Goal: Task Accomplishment & Management: Use online tool/utility

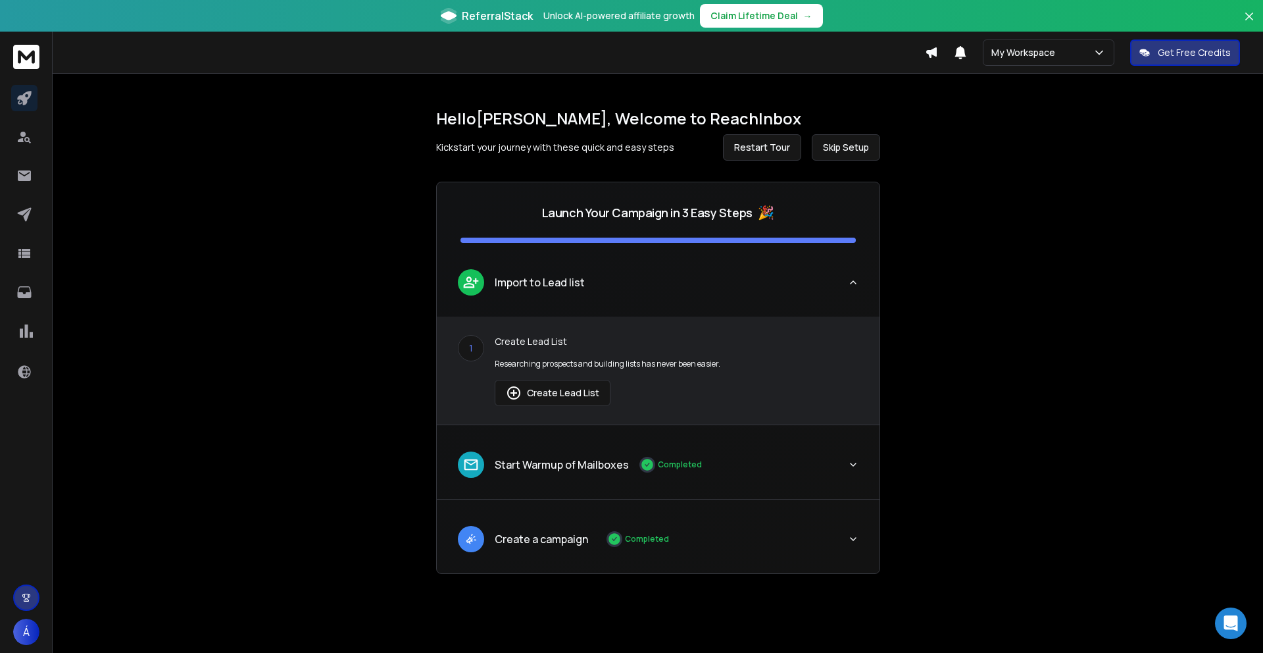
click at [848, 468] on icon "button" at bounding box center [853, 464] width 11 height 11
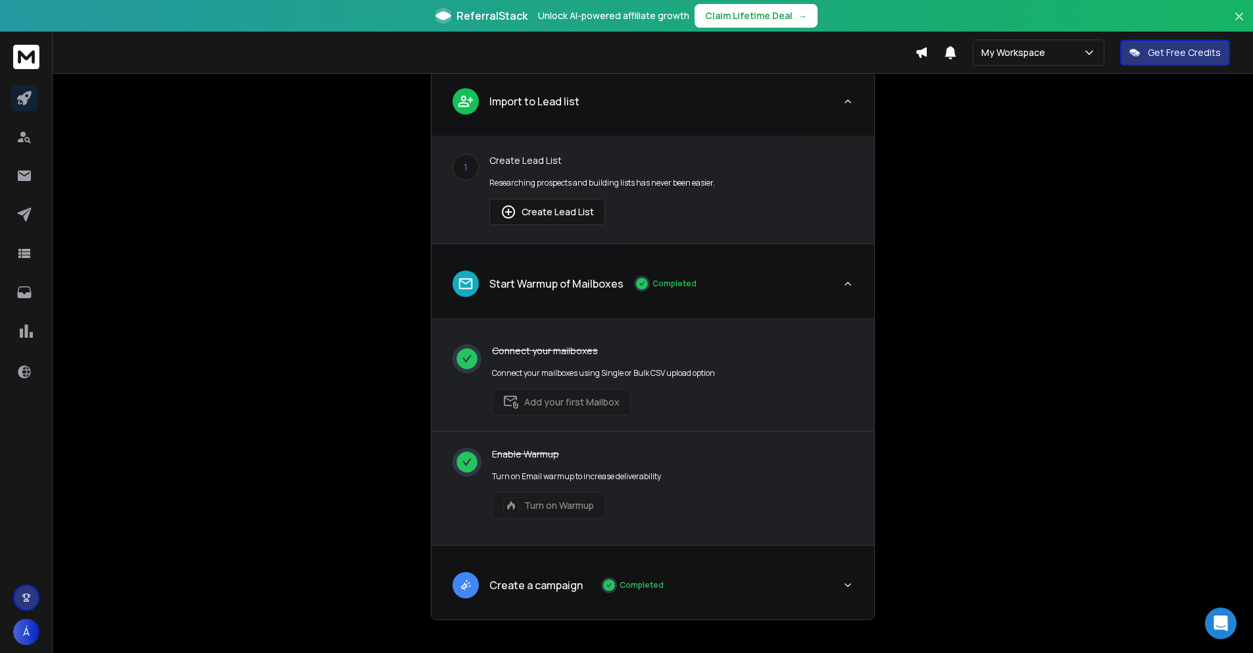
scroll to position [182, 0]
click at [853, 578] on button "Create a campaign Completed" at bounding box center [653, 589] width 443 height 58
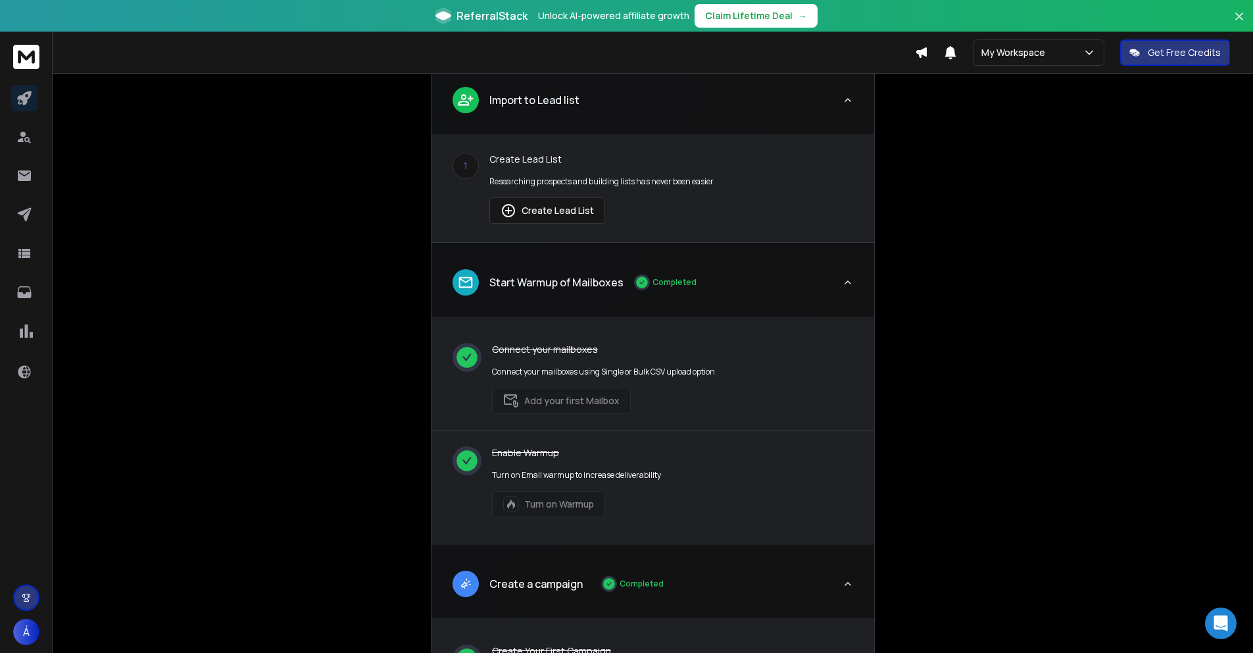
scroll to position [616, 0]
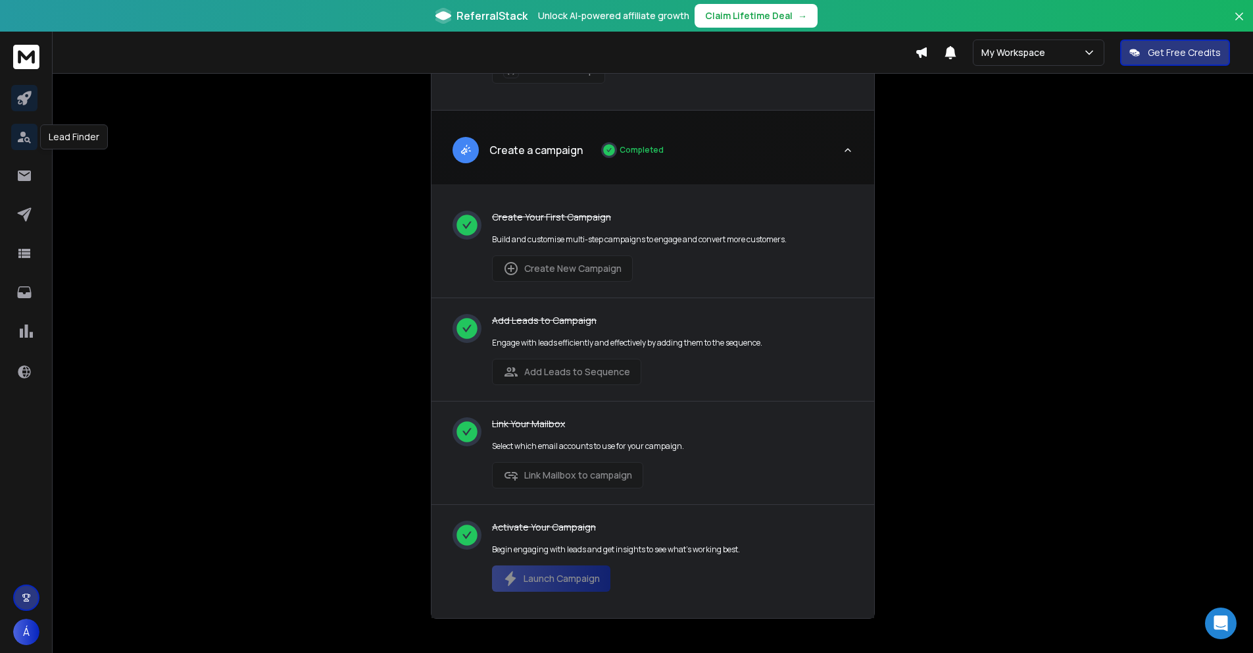
click at [24, 134] on circle at bounding box center [22, 134] width 5 height 5
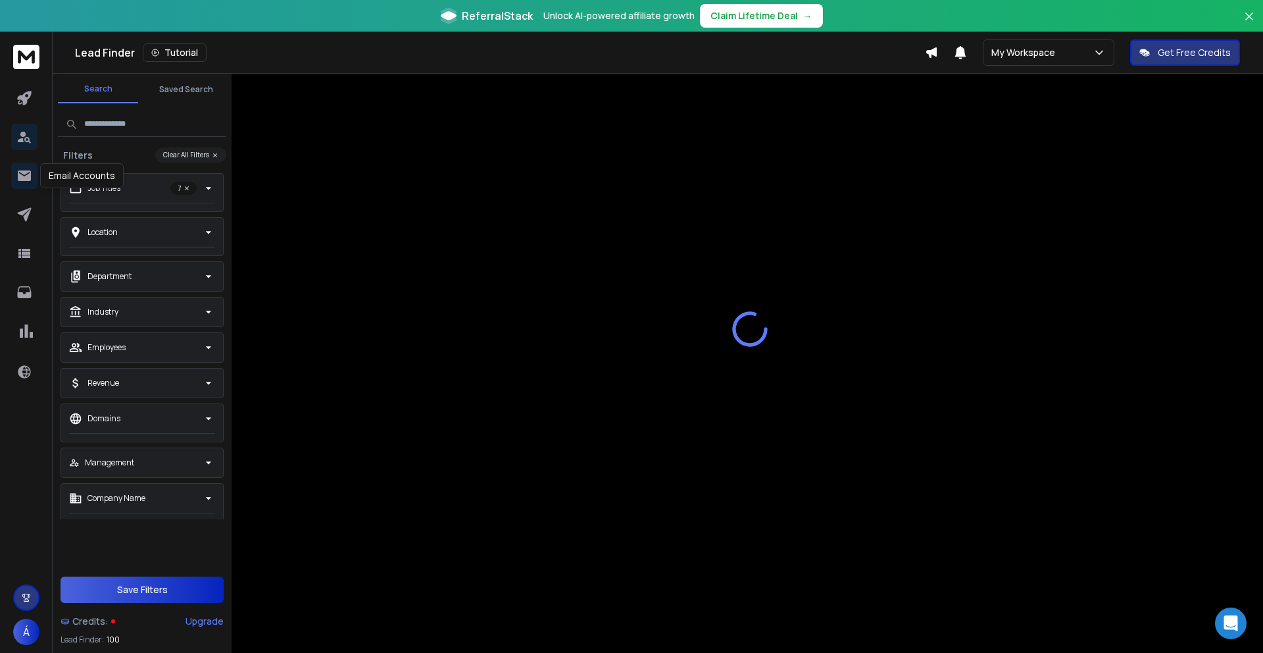
click at [24, 172] on icon at bounding box center [24, 175] width 13 height 11
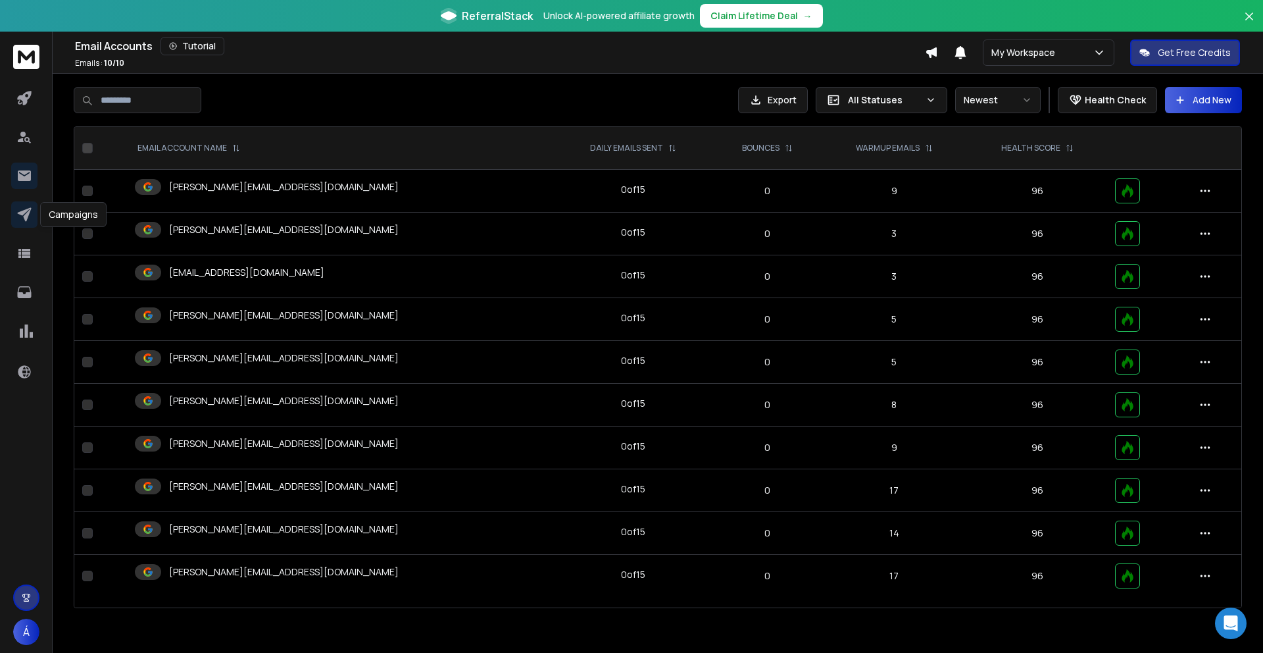
click at [26, 210] on icon at bounding box center [24, 215] width 14 height 14
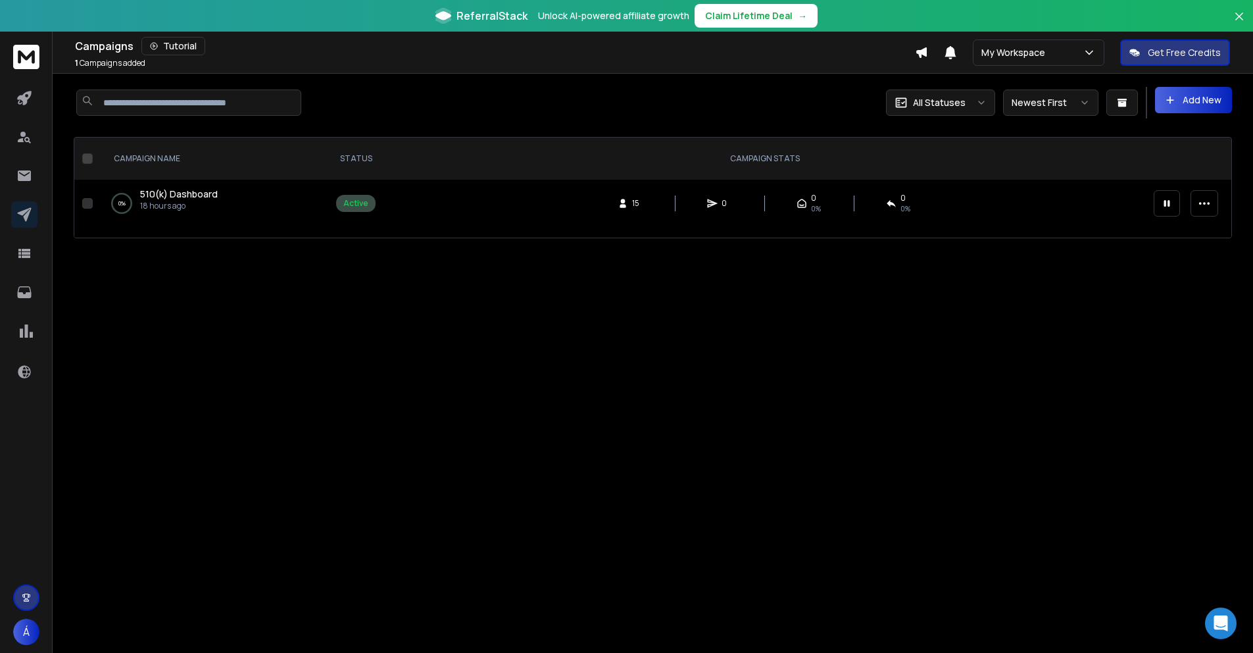
click at [190, 197] on span "510(k) Dashboard" at bounding box center [179, 193] width 78 height 12
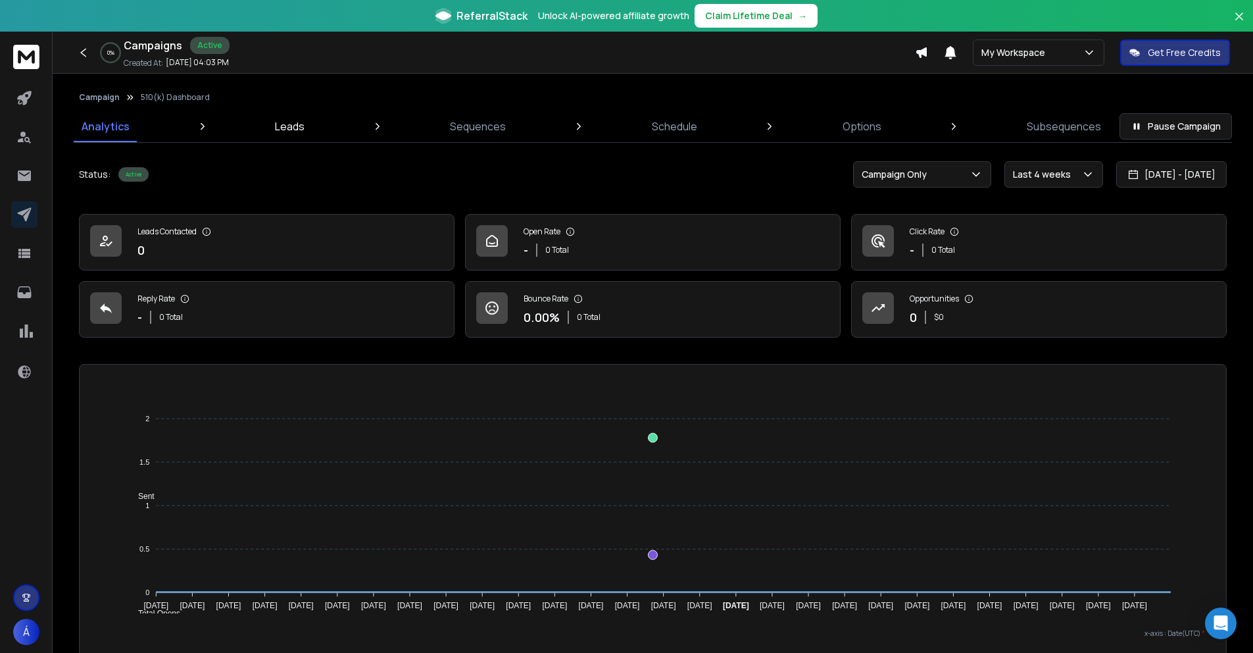
click at [293, 120] on p "Leads" at bounding box center [290, 126] width 30 height 16
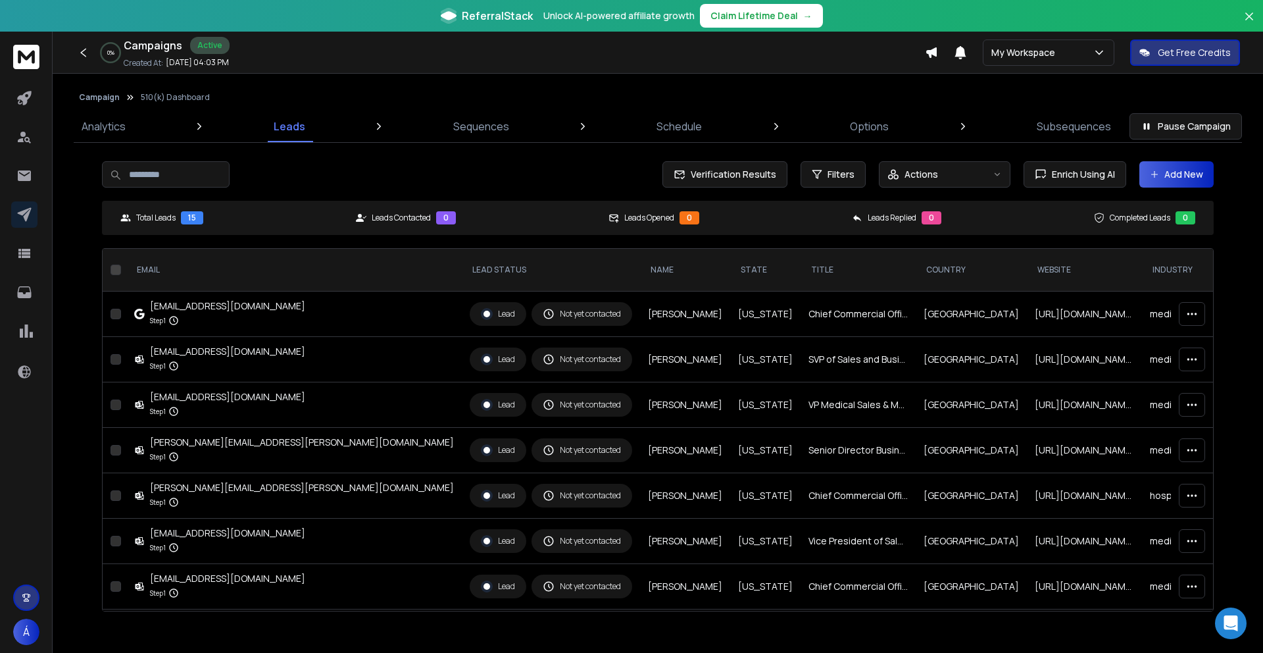
scroll to position [382, 0]
